Goal: Navigation & Orientation: Find specific page/section

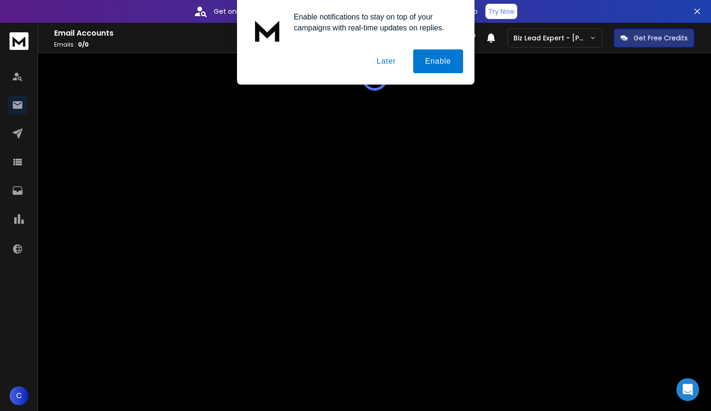
click at [390, 63] on button "Later" at bounding box center [386, 61] width 43 height 24
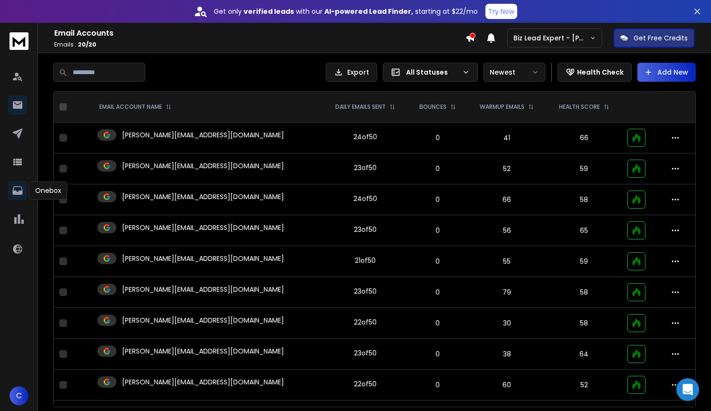
click at [20, 190] on icon at bounding box center [17, 190] width 11 height 11
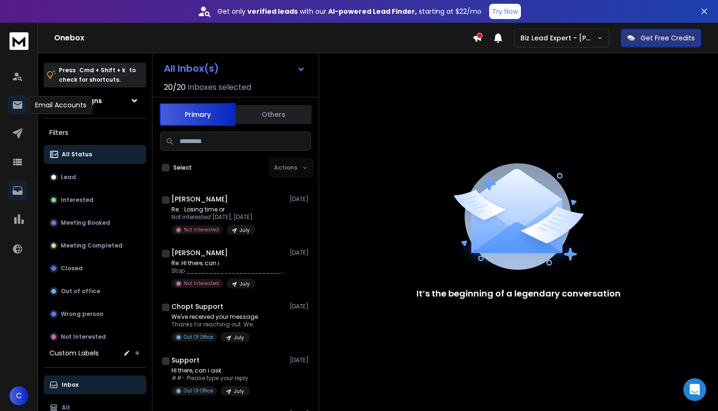
click at [14, 101] on icon at bounding box center [18, 105] width 10 height 8
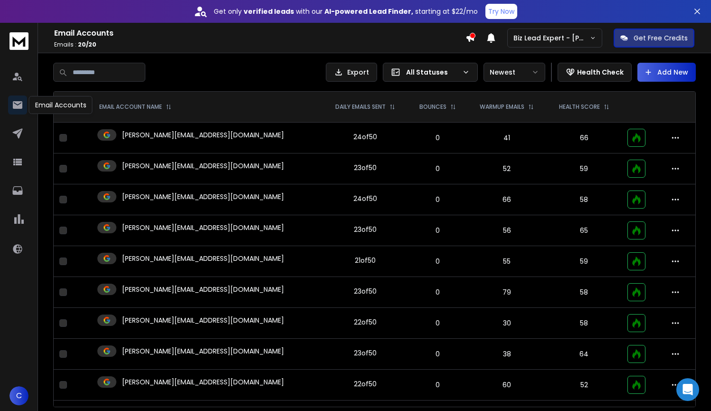
click at [20, 104] on icon at bounding box center [18, 105] width 10 height 8
click at [15, 136] on icon at bounding box center [17, 133] width 11 height 11
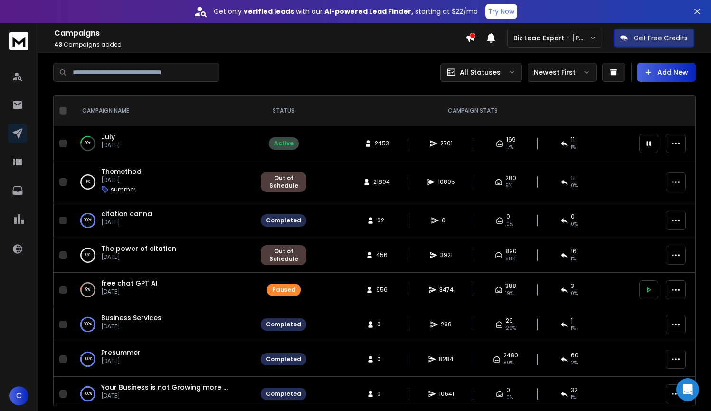
click at [323, 140] on div "2453 2701 169 17 % 11 1 %" at bounding box center [473, 143] width 310 height 15
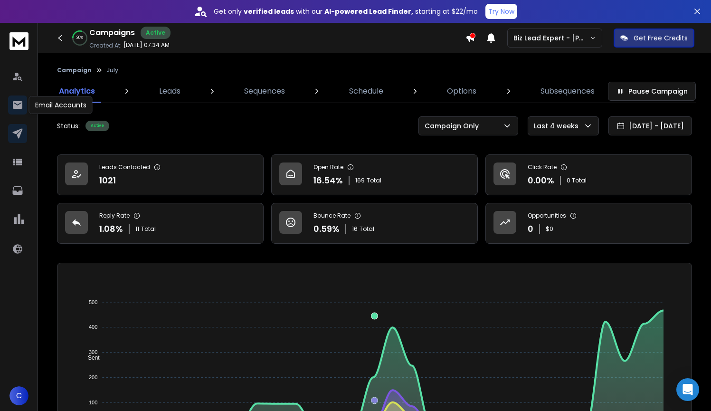
click at [18, 107] on icon at bounding box center [18, 105] width 10 height 8
